Goal: Task Accomplishment & Management: Manage account settings

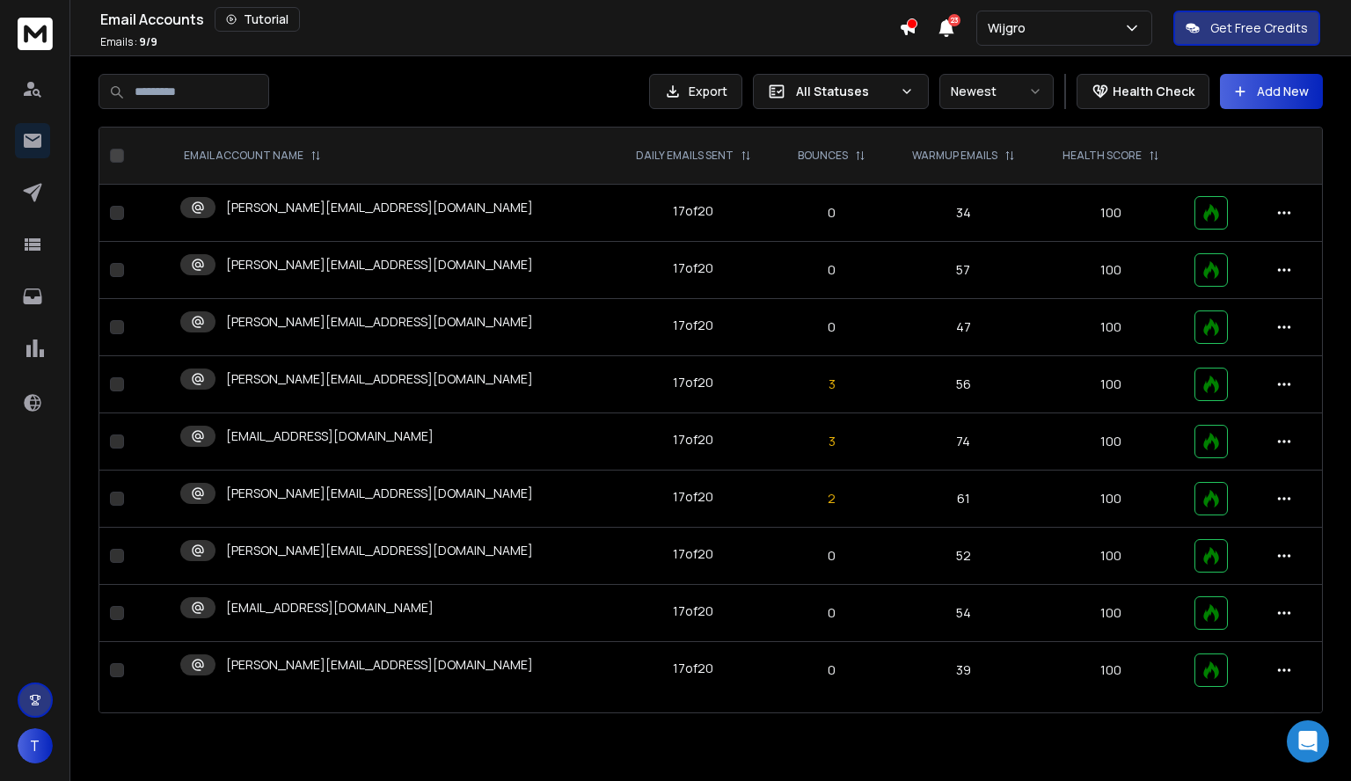
click at [235, 381] on p "[PERSON_NAME][EMAIL_ADDRESS][DOMAIN_NAME]" at bounding box center [379, 379] width 307 height 18
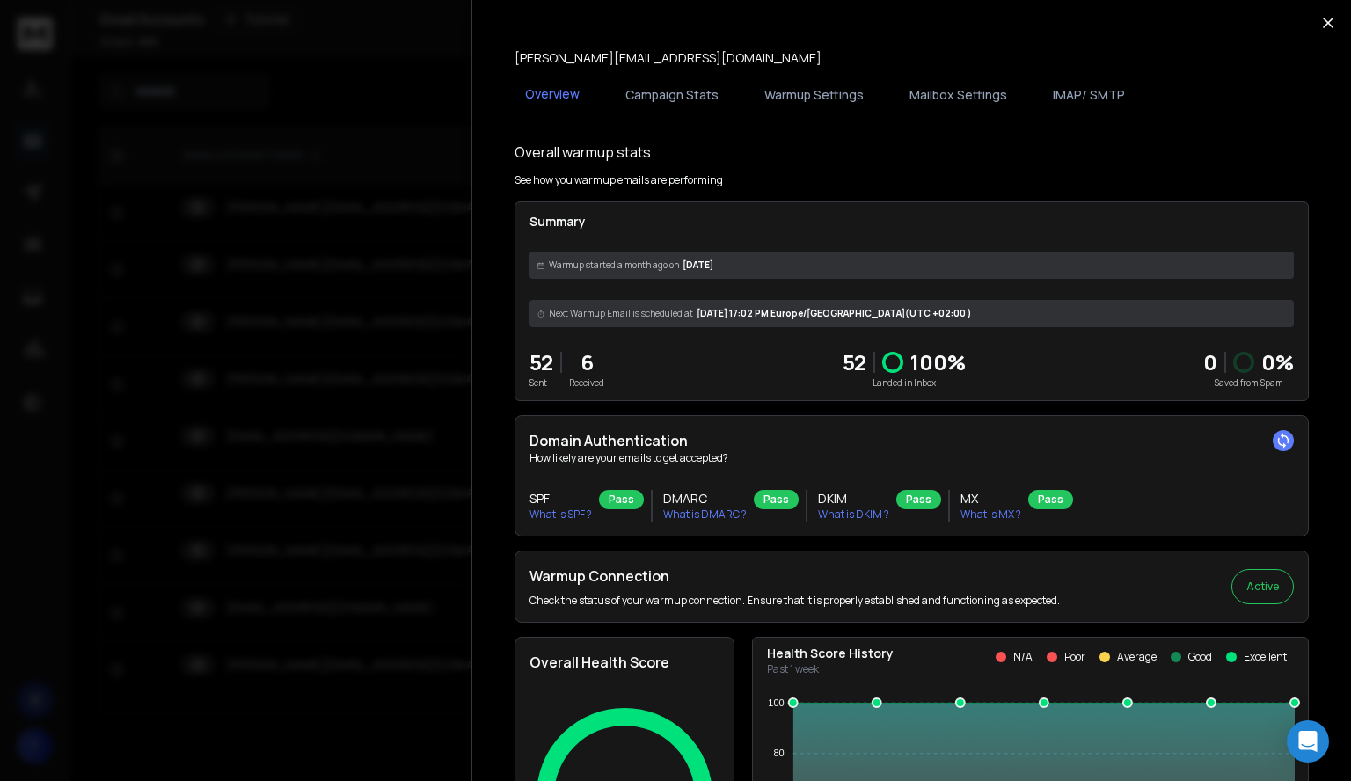
click at [1331, 24] on icon "button" at bounding box center [1328, 23] width 18 height 18
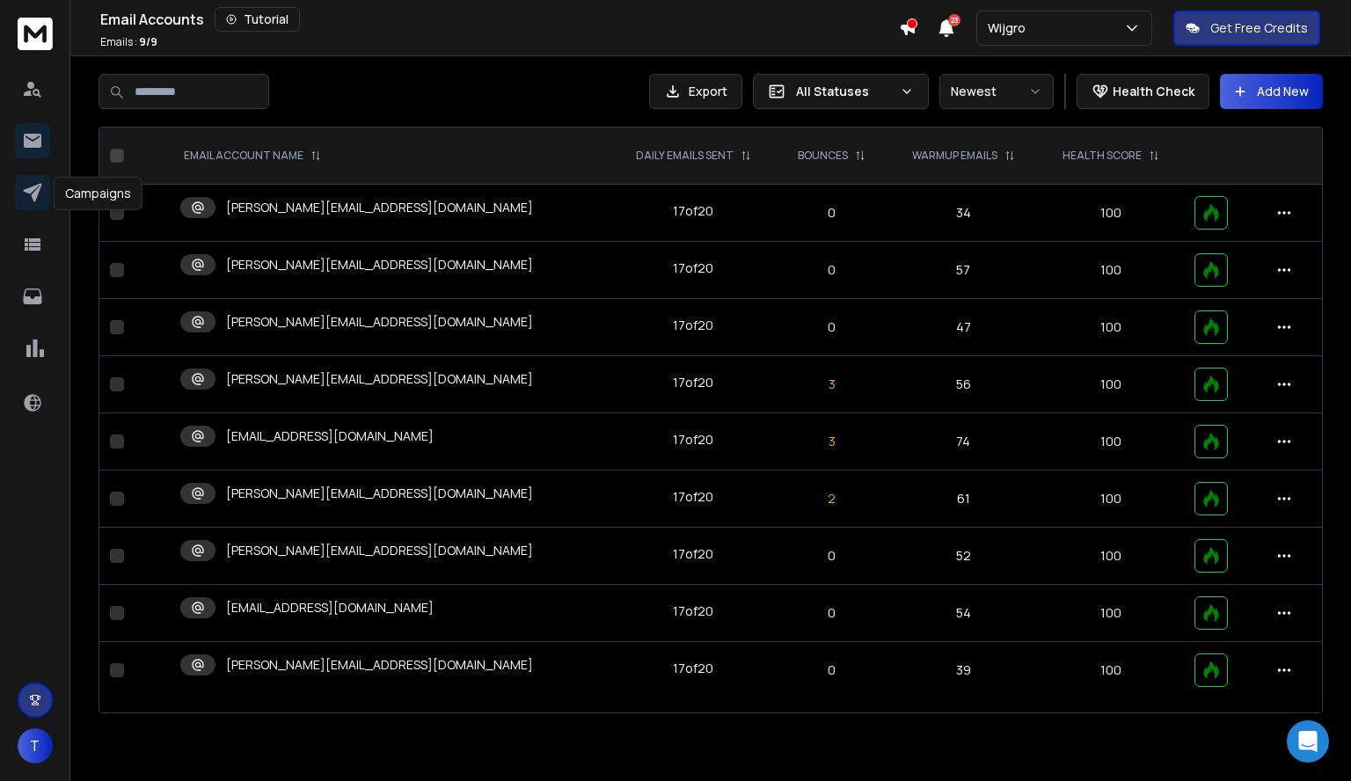
click at [40, 194] on icon at bounding box center [32, 192] width 21 height 21
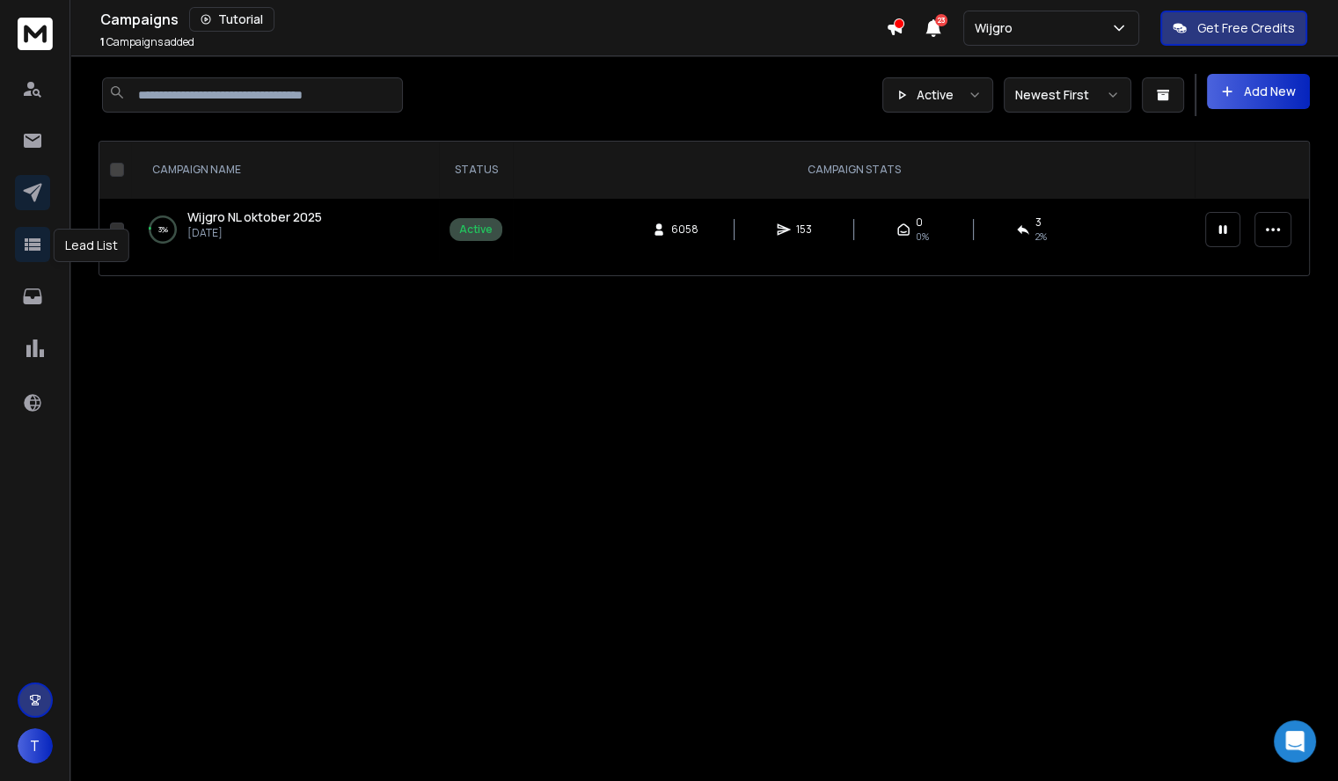
click at [42, 243] on icon at bounding box center [32, 244] width 21 height 21
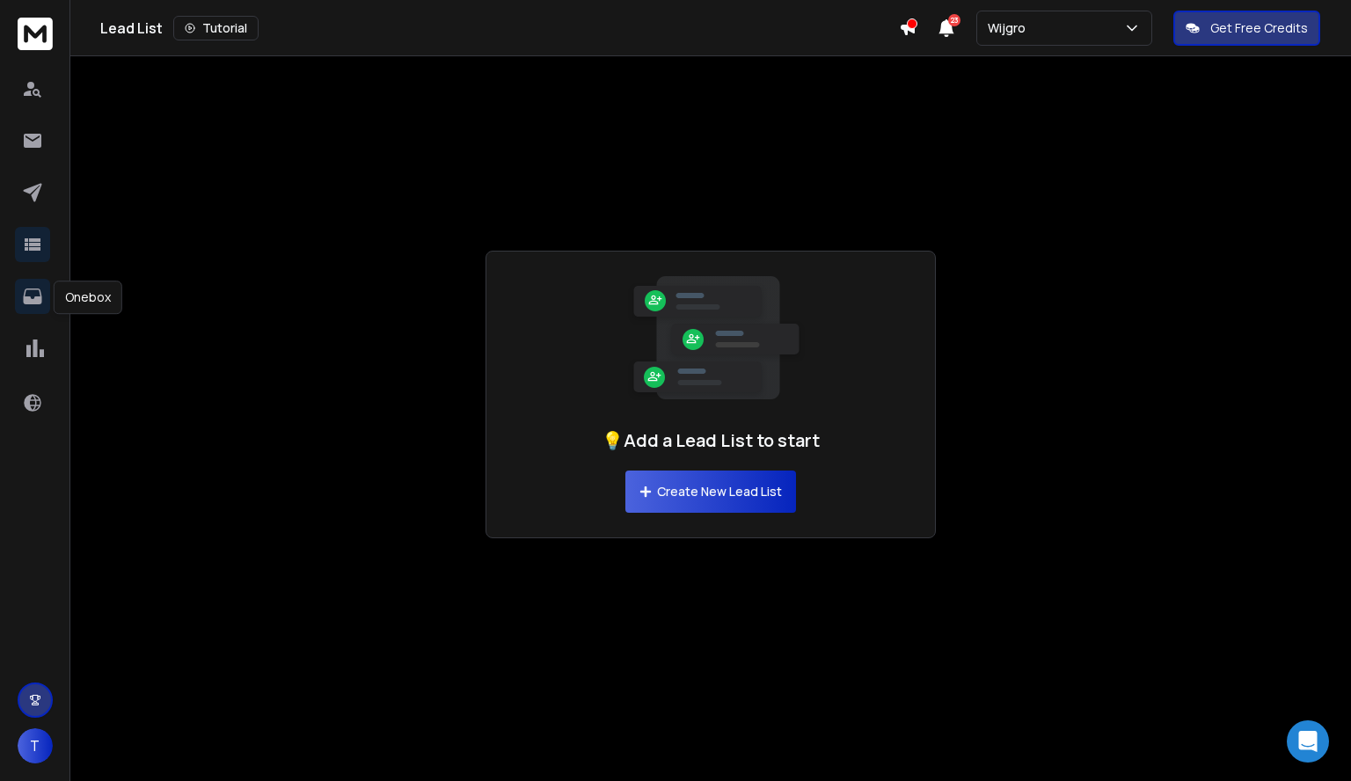
click at [40, 288] on icon at bounding box center [32, 296] width 21 height 21
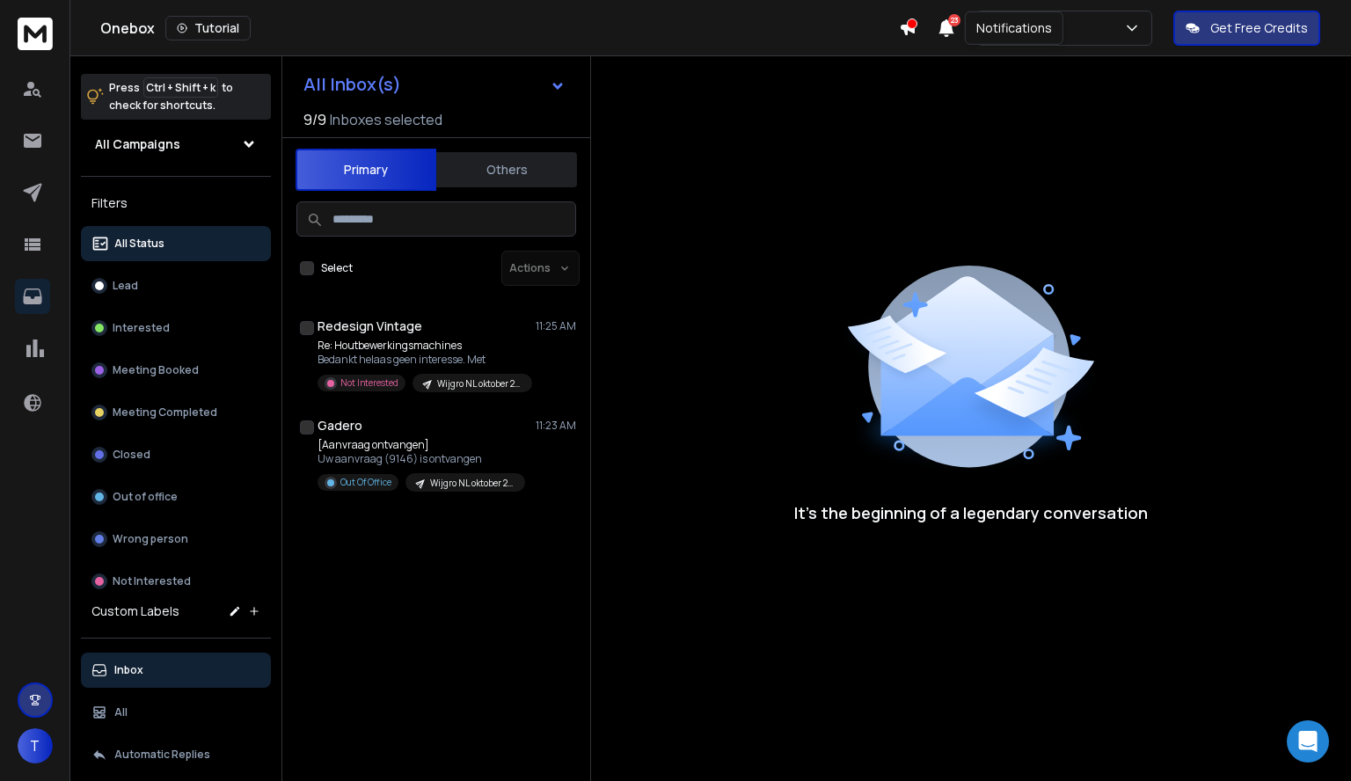
click at [952, 26] on icon at bounding box center [946, 27] width 16 height 18
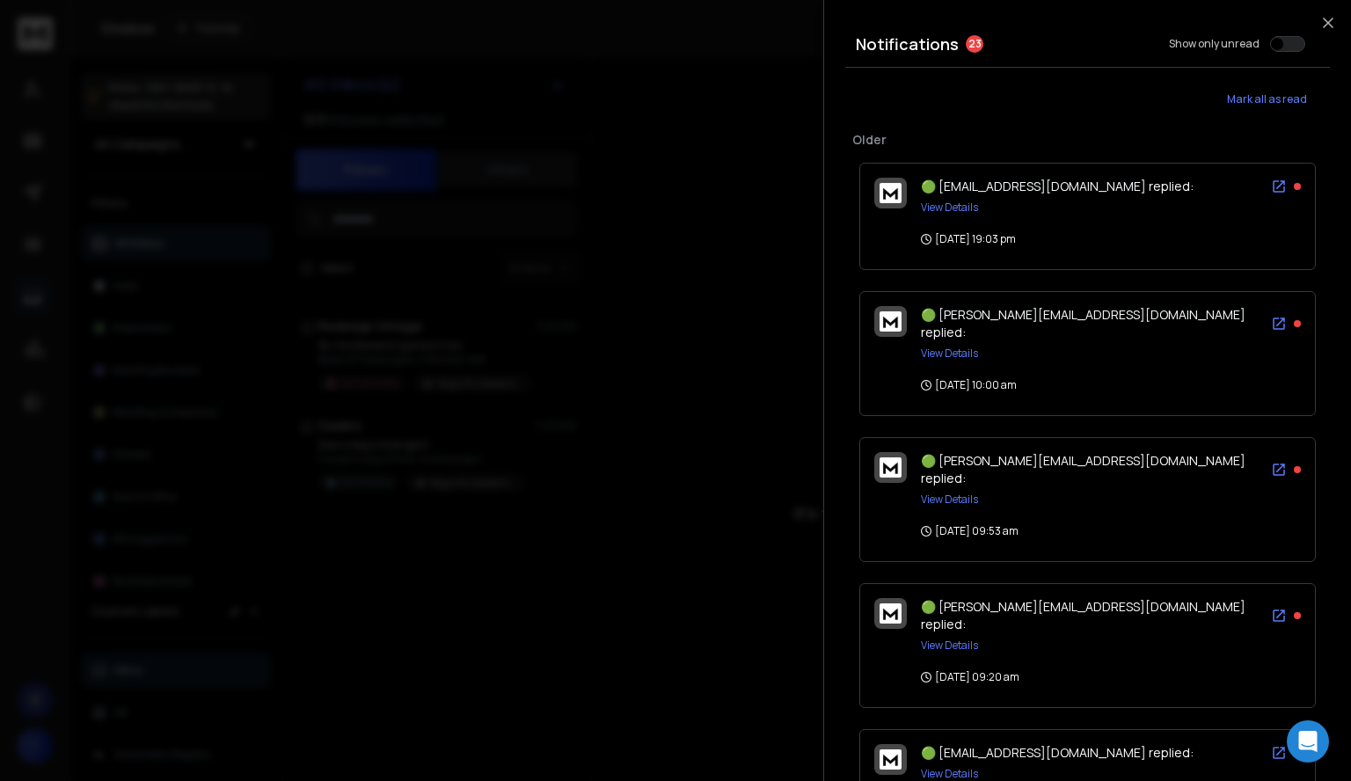
click at [952, 26] on div "Notifications 23 Show only unread" at bounding box center [1087, 44] width 485 height 46
click at [1321, 18] on icon "button" at bounding box center [1328, 23] width 18 height 18
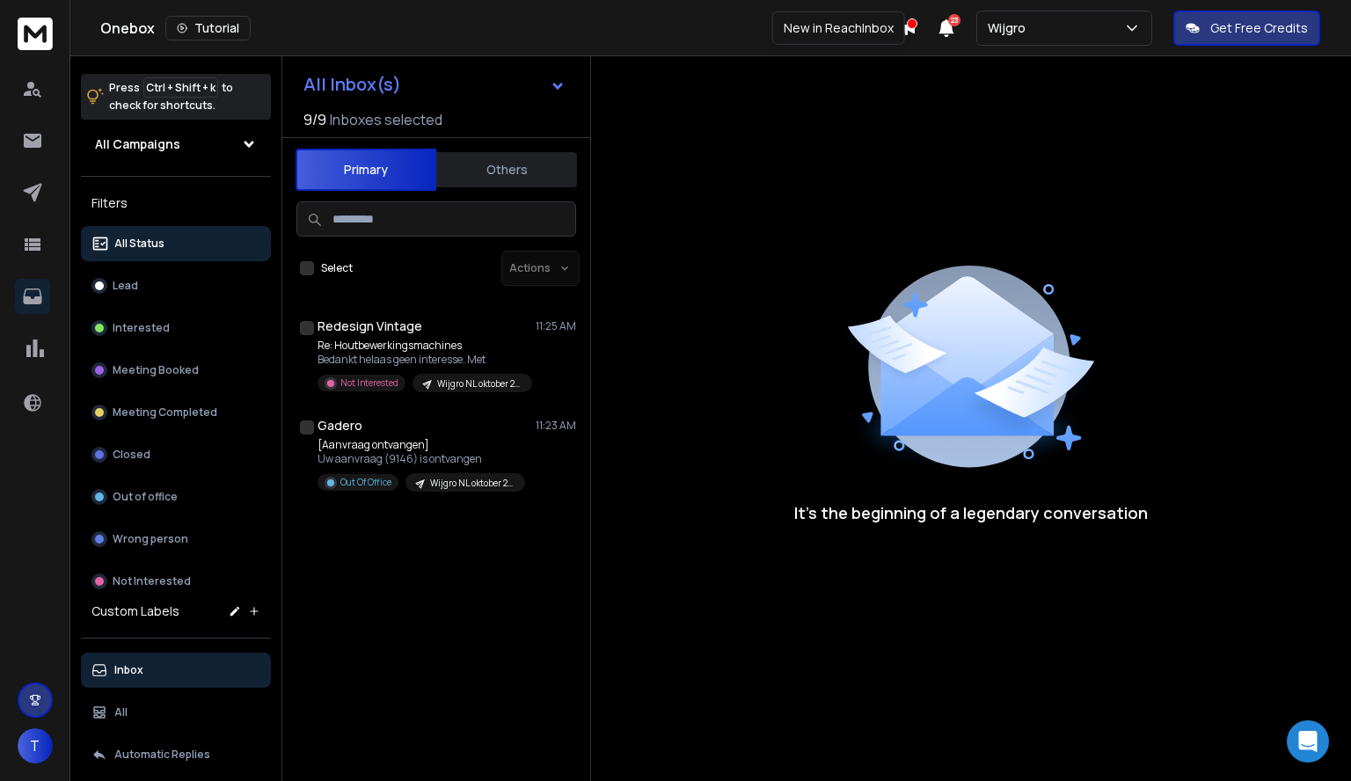
click at [916, 24] on div at bounding box center [912, 23] width 11 height 11
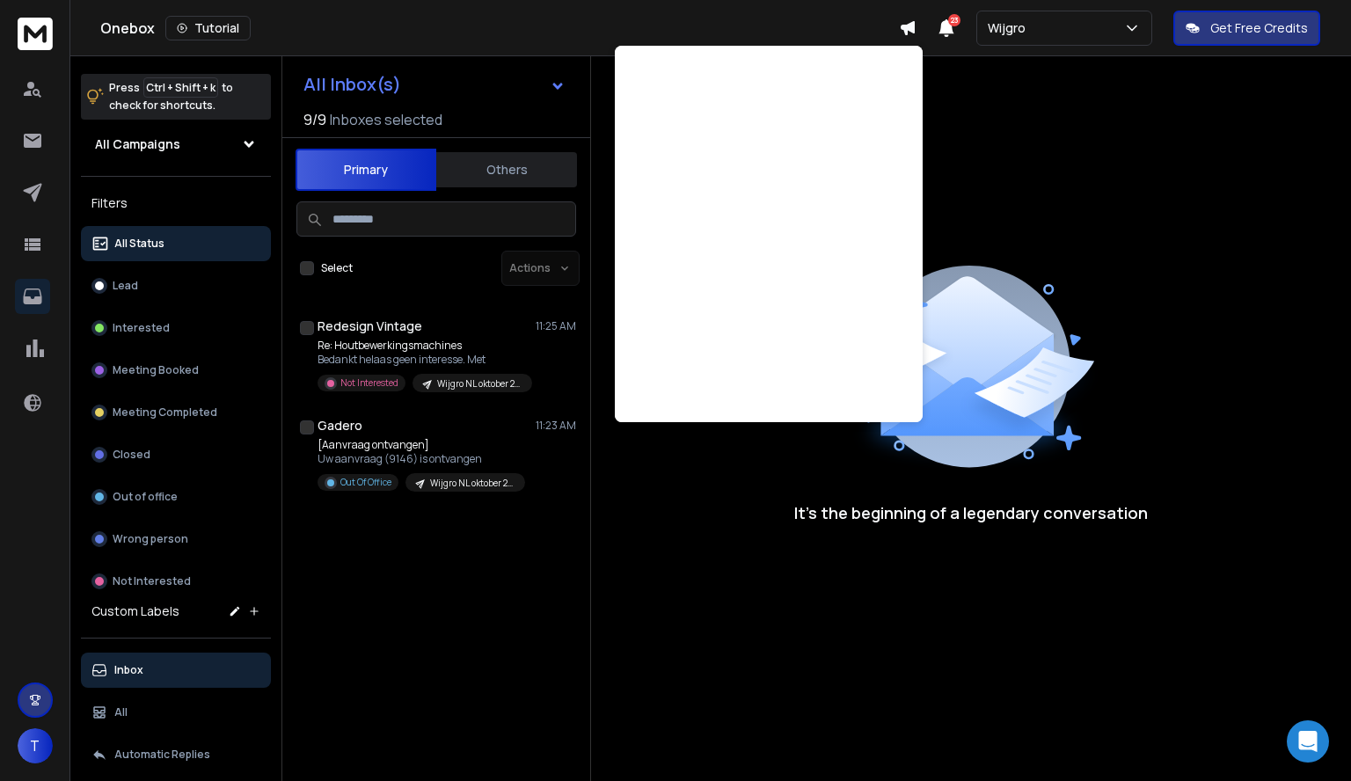
click at [715, 478] on div "It’s the beginning of a legendary conversation" at bounding box center [971, 388] width 760 height 664
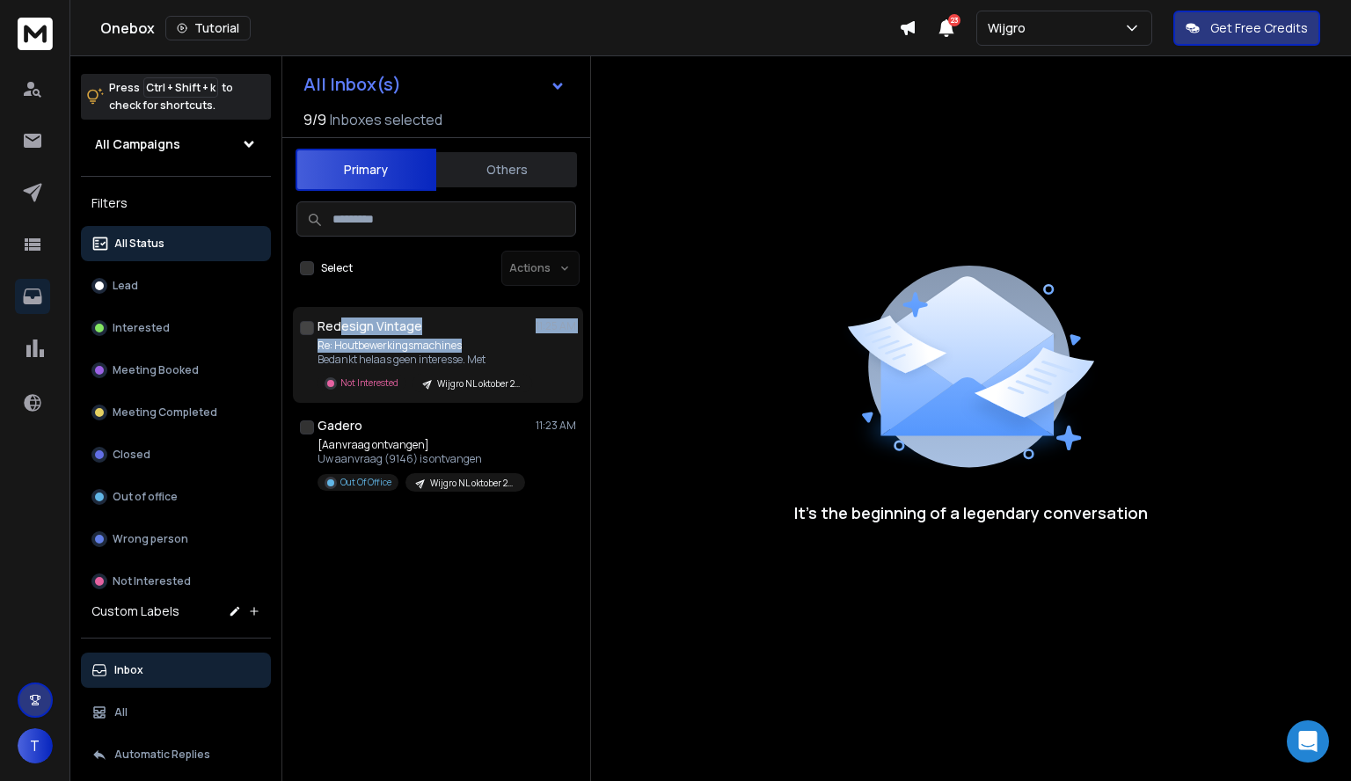
drag, startPoint x: 338, startPoint y: 333, endPoint x: 444, endPoint y: 347, distance: 107.2
click at [444, 347] on div "Redesign Vintage 11:25 AM Re: Houtbewerkingsmachines Bedankt helaas geen intere…" at bounding box center [446, 354] width 259 height 75
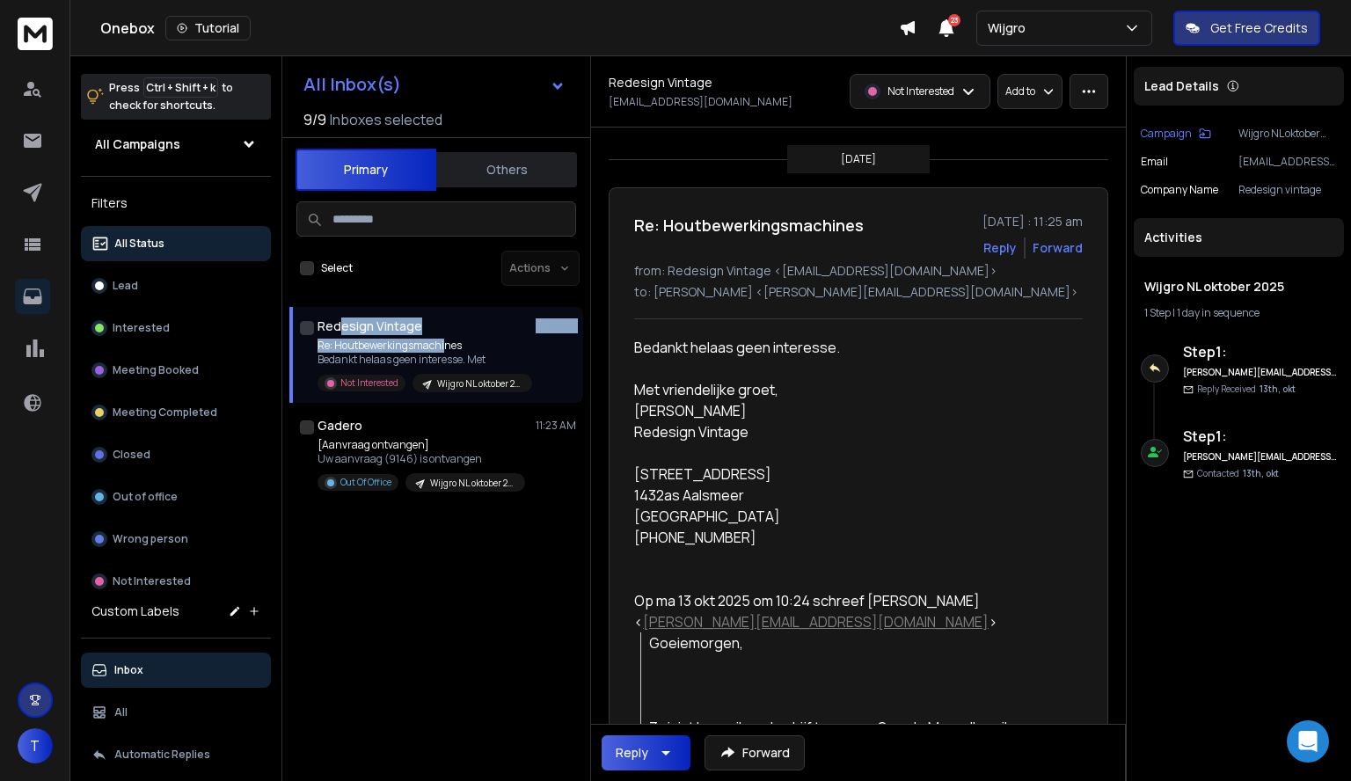
drag, startPoint x: 444, startPoint y: 347, endPoint x: 390, endPoint y: 327, distance: 57.0
click at [390, 327] on h1 "Redesign Vintage" at bounding box center [369, 326] width 105 height 18
click at [361, 380] on p "Not Interested" at bounding box center [369, 382] width 58 height 13
click at [958, 88] on div "Not Interested" at bounding box center [919, 91] width 139 height 33
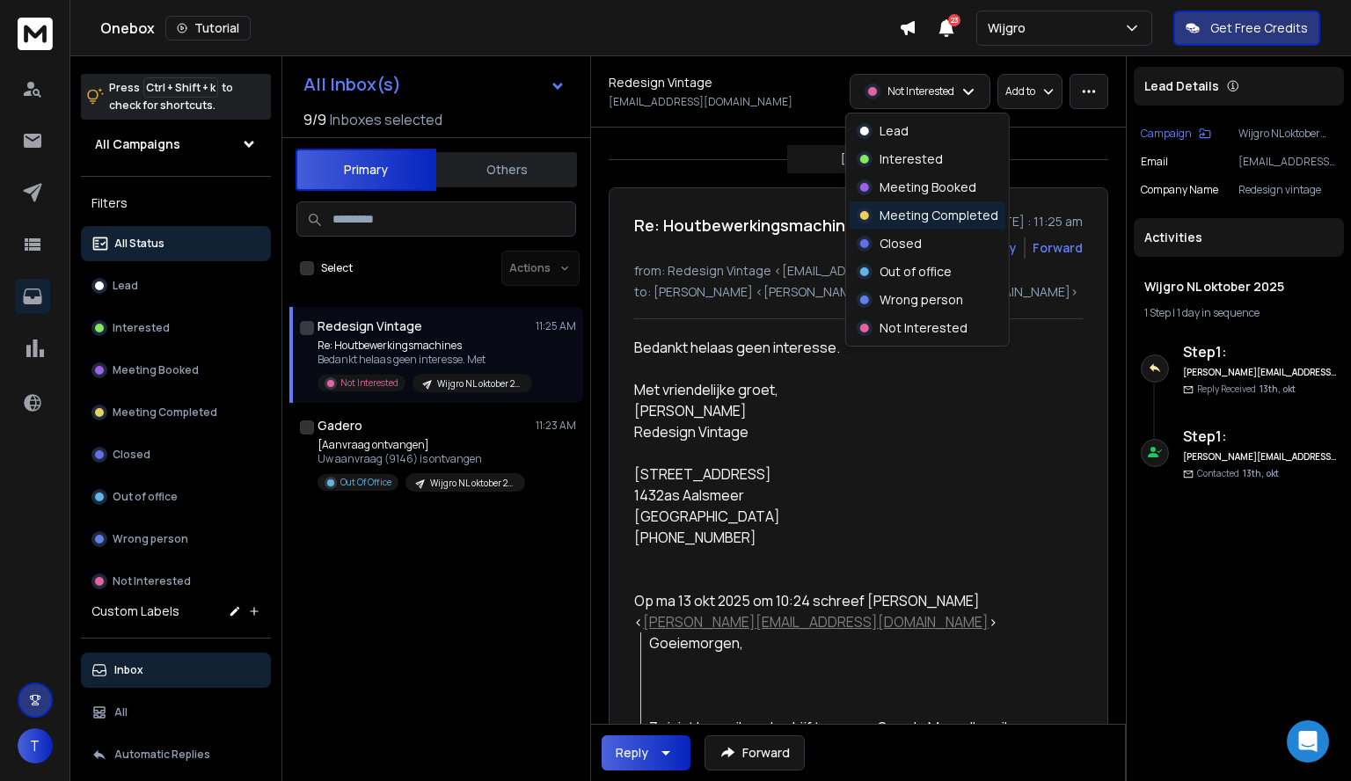
click at [940, 215] on p "Meeting Completed" at bounding box center [938, 216] width 119 height 18
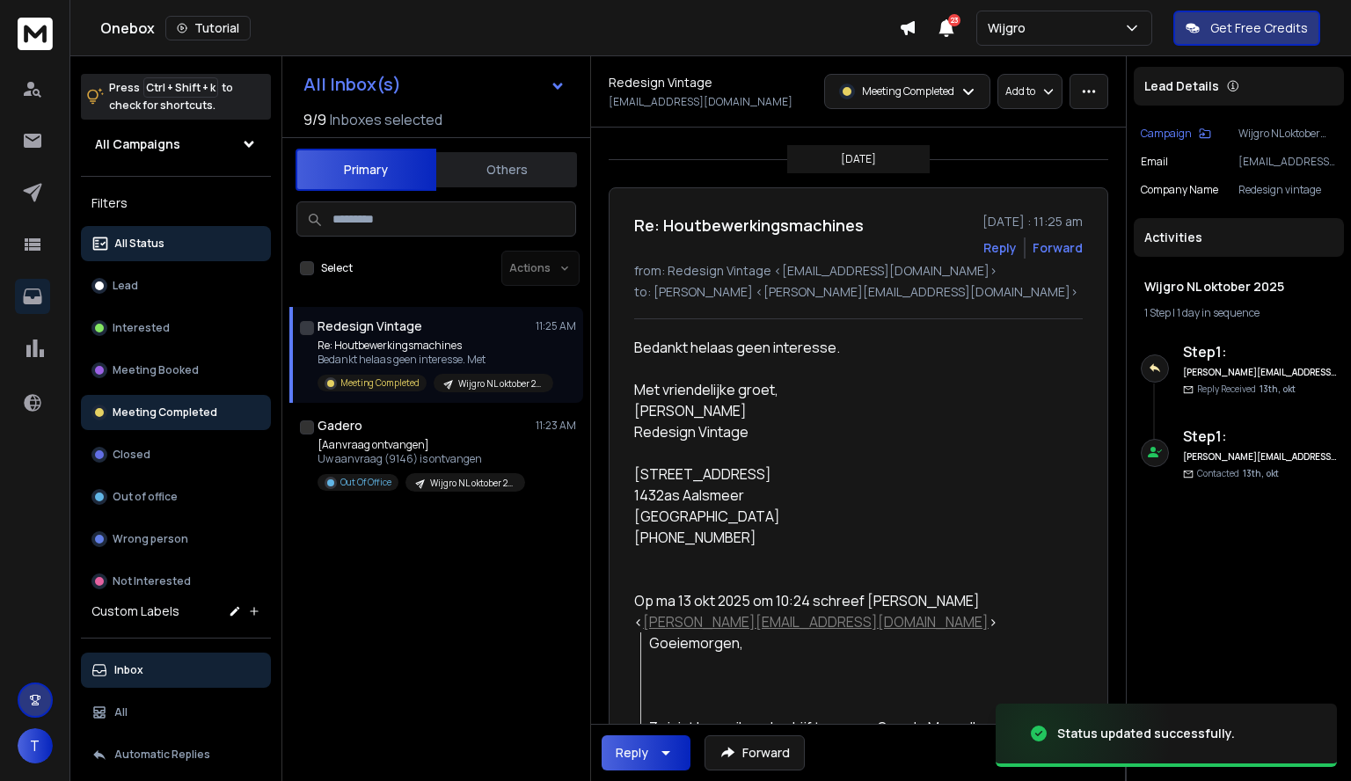
click at [200, 412] on p "Meeting Completed" at bounding box center [165, 412] width 105 height 14
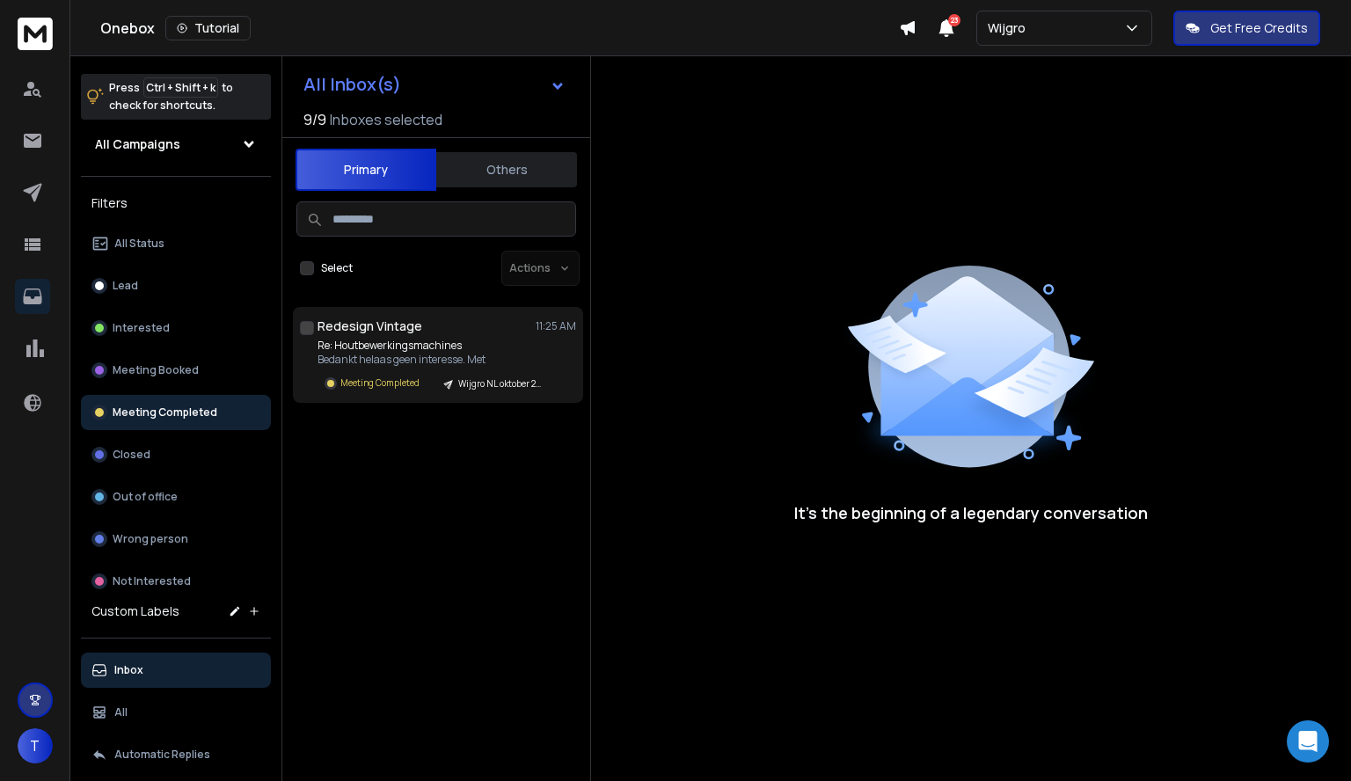
click at [361, 346] on p "Re: Houtbewerkingsmachines" at bounding box center [422, 346] width 211 height 14
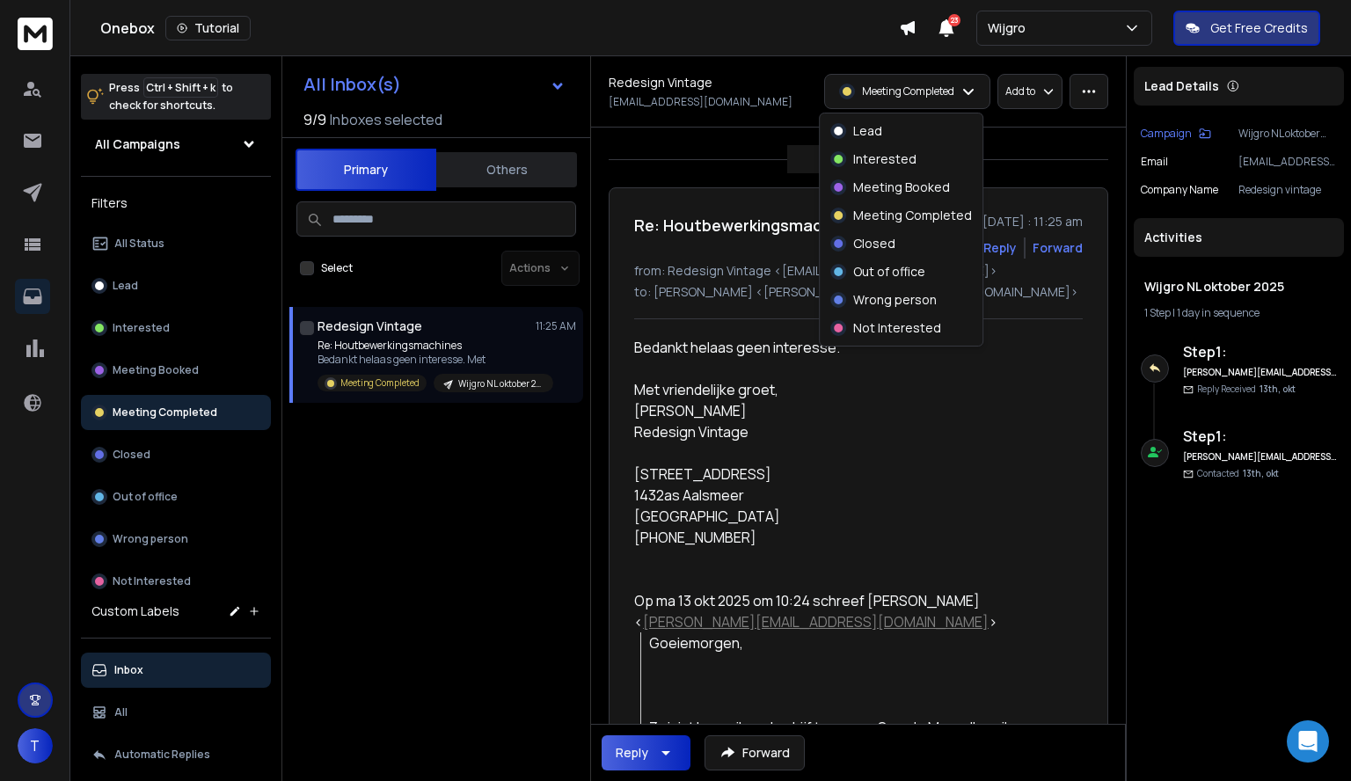
click at [925, 89] on p "Meeting Completed" at bounding box center [908, 91] width 92 height 14
click at [888, 320] on p "Not Interested" at bounding box center [897, 328] width 88 height 18
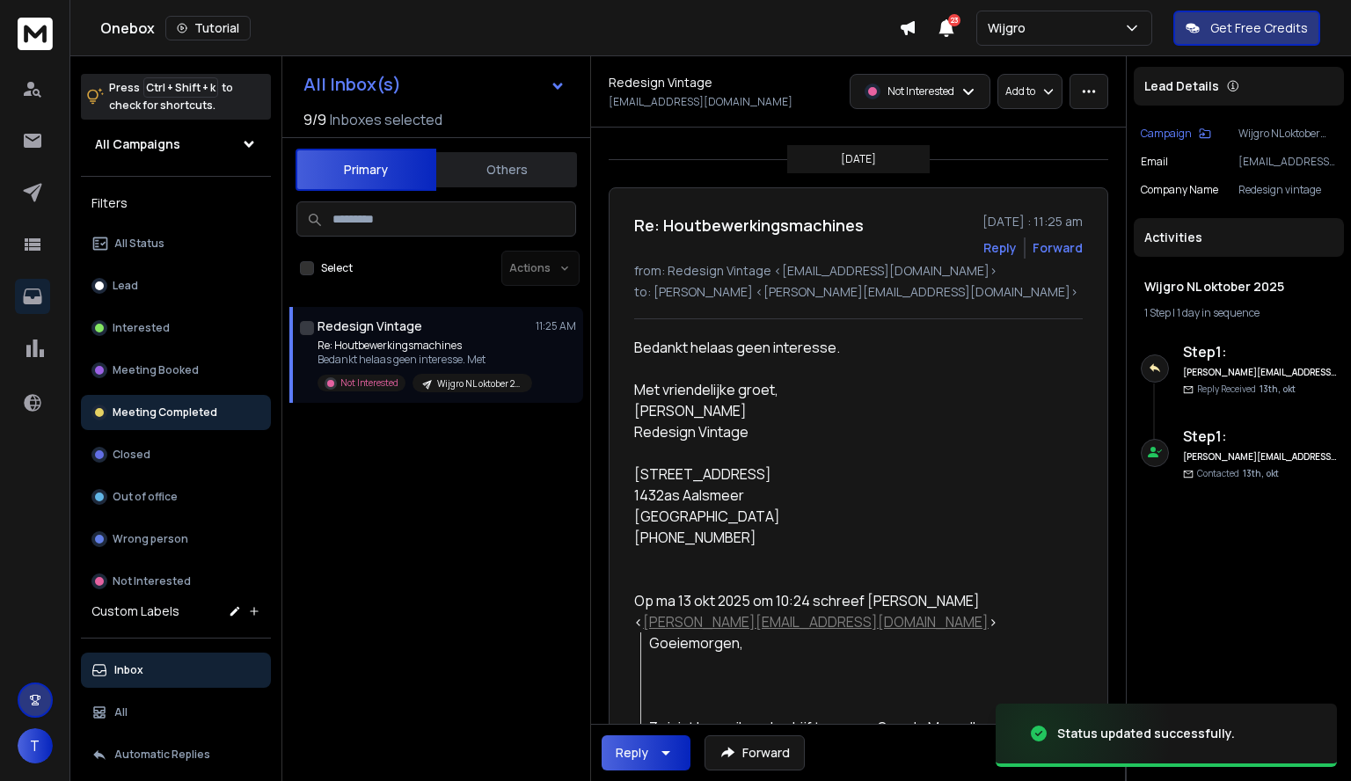
click at [433, 496] on div "Redesign Vintage 11:25 AM Re: Houtbewerkingsmachines Bedankt helaas geen intere…" at bounding box center [436, 410] width 308 height 215
click at [134, 240] on p "All Status" at bounding box center [139, 244] width 50 height 14
